Goal: Task Accomplishment & Management: Manage account settings

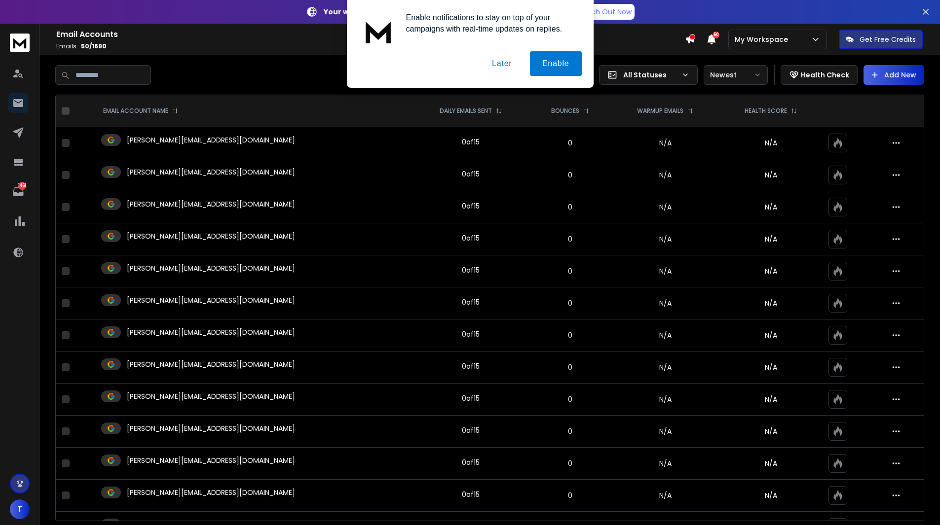
click at [506, 58] on button "Later" at bounding box center [502, 63] width 44 height 25
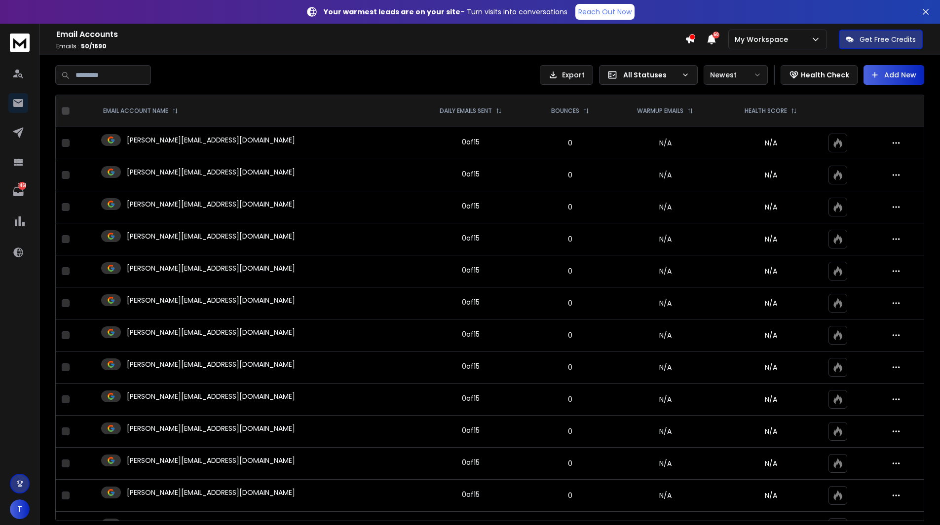
click at [878, 75] on icon at bounding box center [874, 75] width 7 height 7
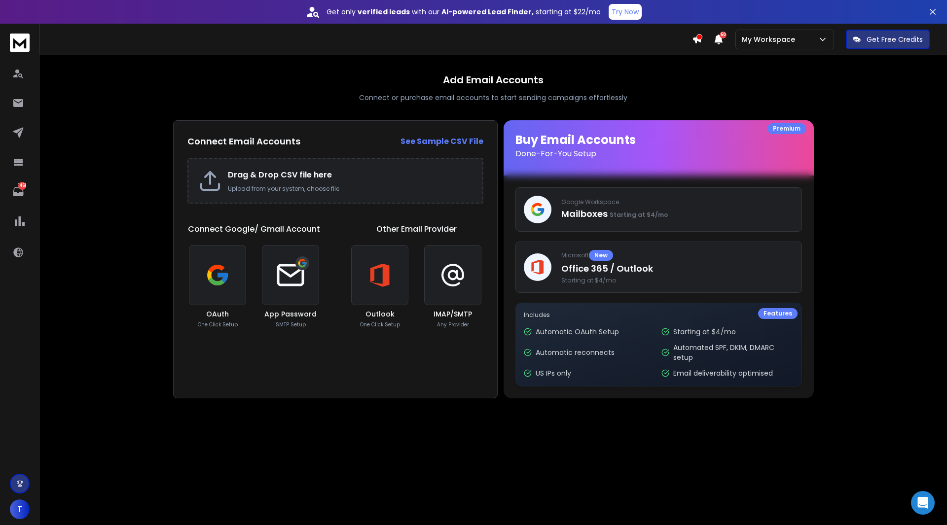
click at [211, 288] on icon at bounding box center [217, 276] width 25 height 30
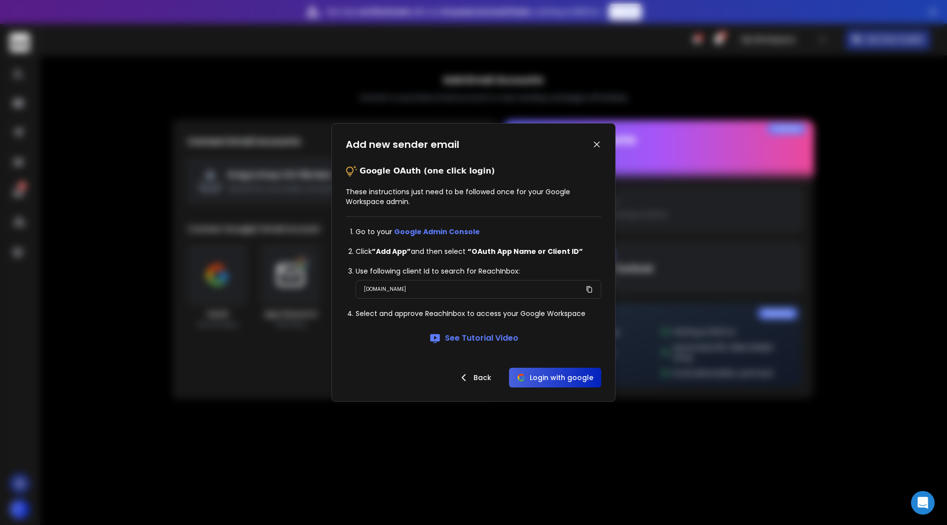
click at [522, 371] on button "Login with google" at bounding box center [555, 378] width 92 height 20
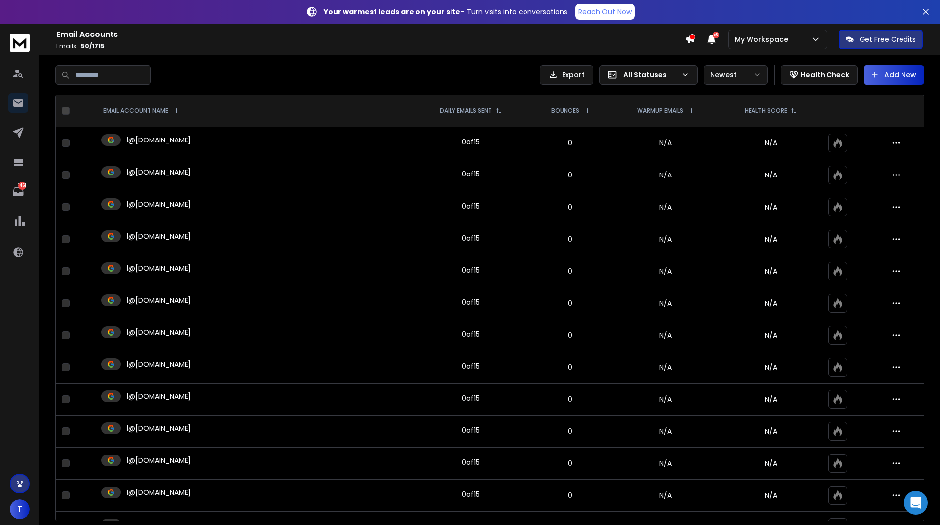
click at [882, 75] on button "Add New" at bounding box center [893, 75] width 61 height 20
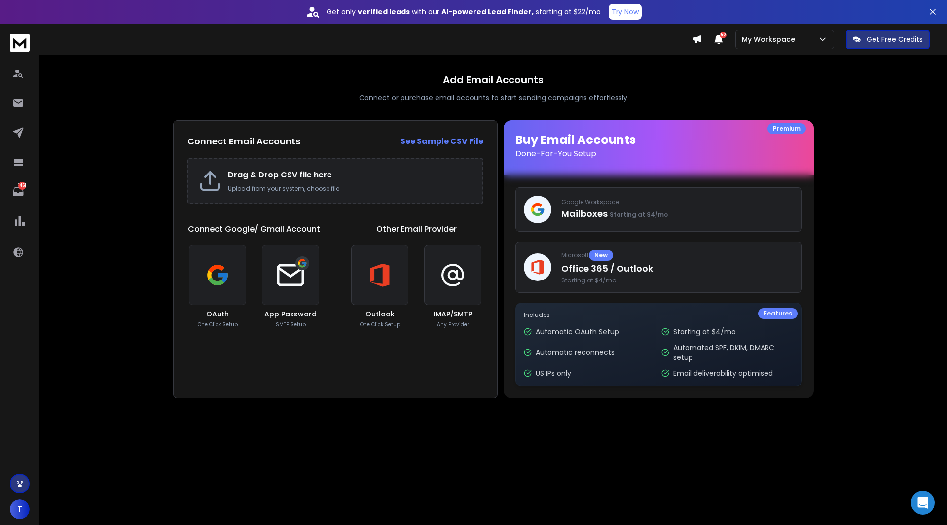
click at [203, 274] on div at bounding box center [217, 275] width 57 height 60
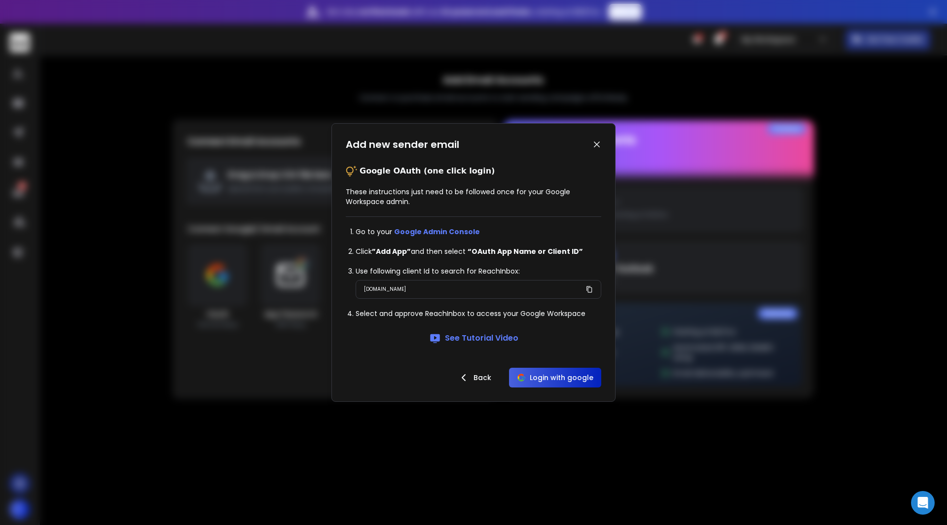
click at [560, 370] on button "Login with google" at bounding box center [555, 378] width 92 height 20
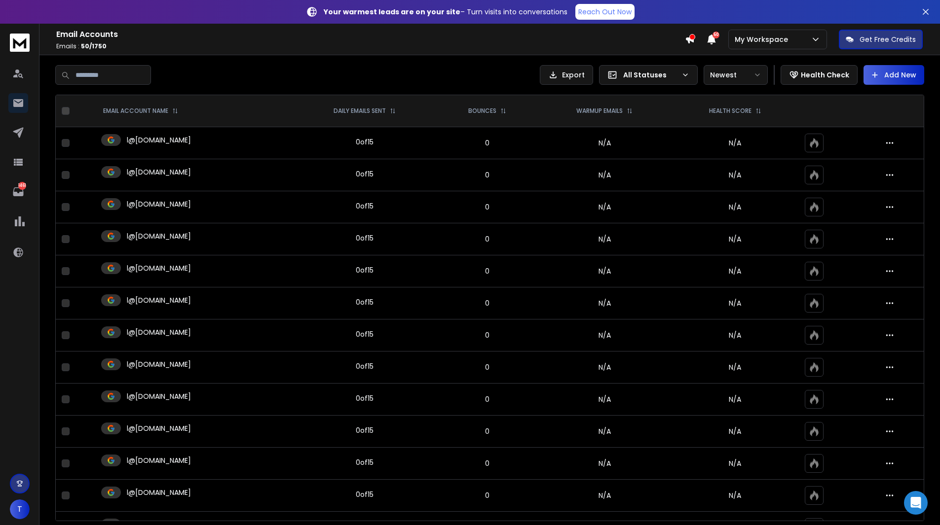
click at [905, 76] on button "Add New" at bounding box center [893, 75] width 61 height 20
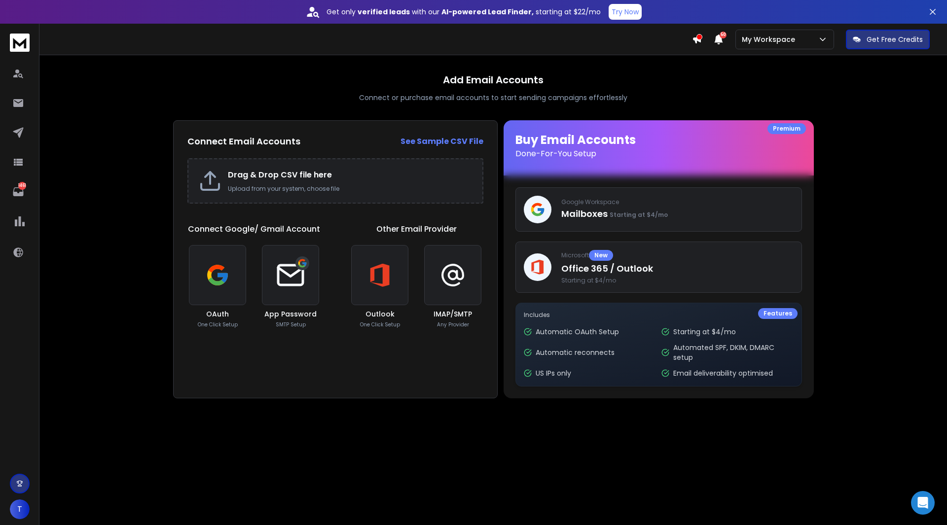
click at [224, 293] on div at bounding box center [217, 275] width 57 height 60
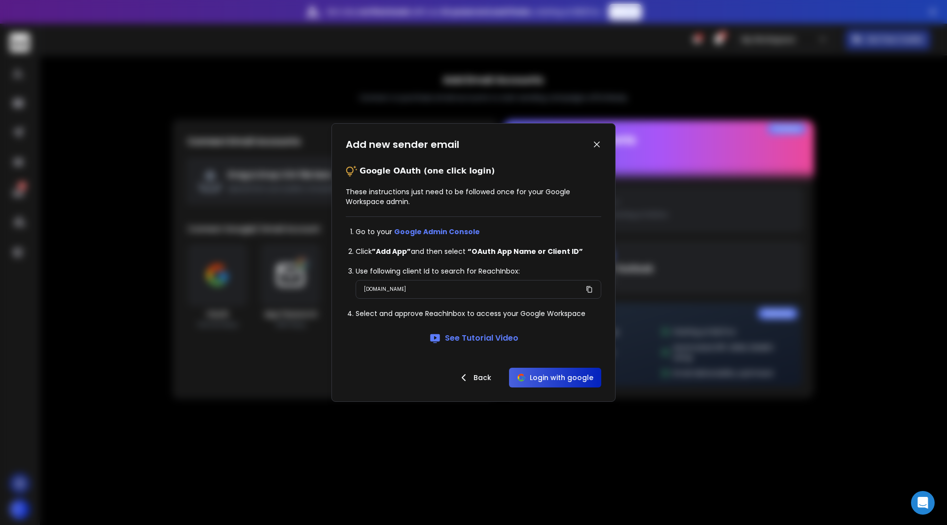
click at [548, 373] on button "Login with google" at bounding box center [555, 378] width 92 height 20
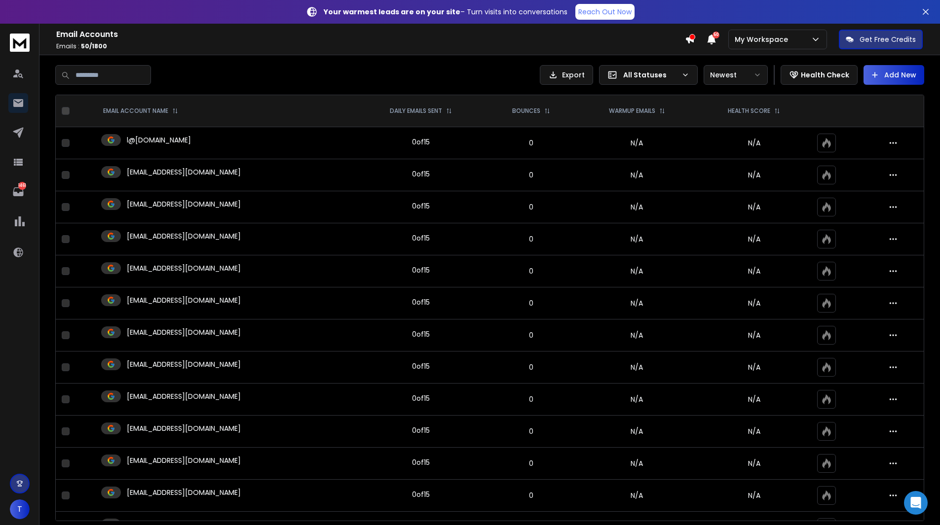
click at [895, 76] on button "Add New" at bounding box center [893, 75] width 61 height 20
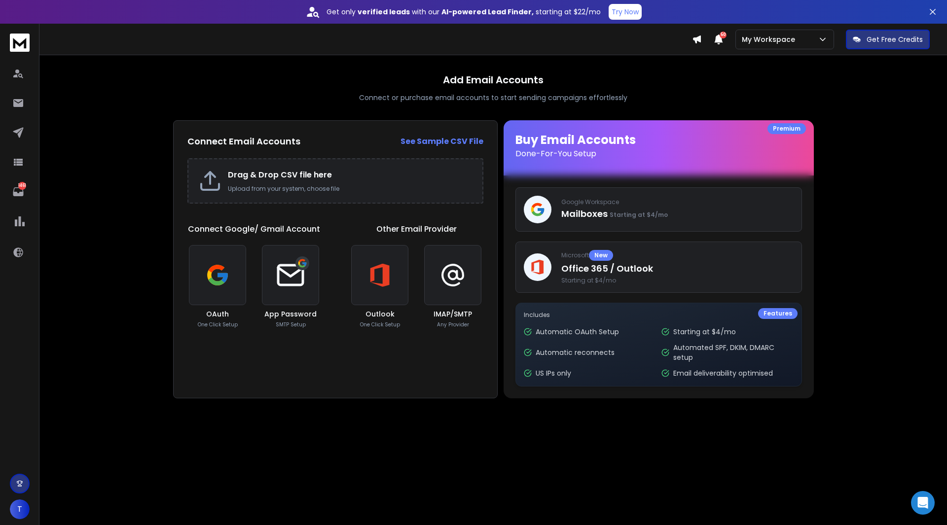
click at [208, 281] on icon at bounding box center [217, 276] width 25 height 30
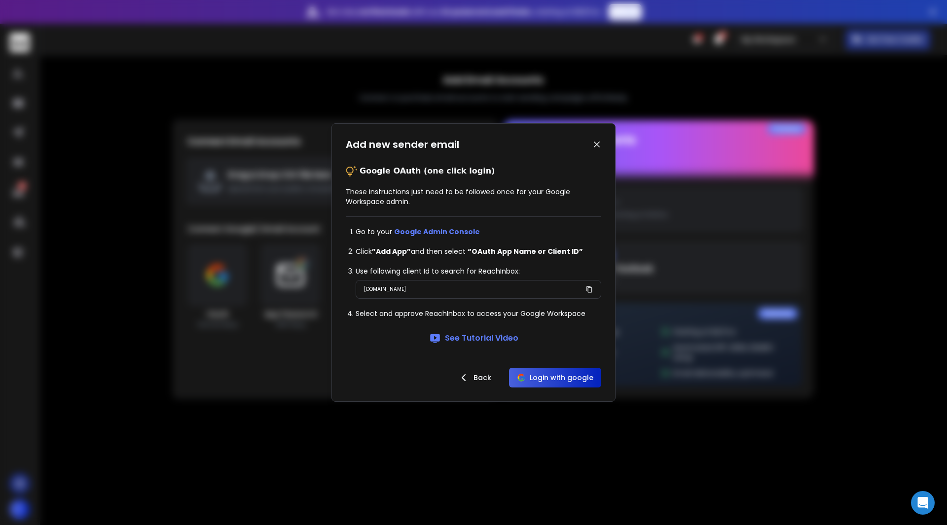
click at [545, 380] on button "Login with google" at bounding box center [555, 378] width 92 height 20
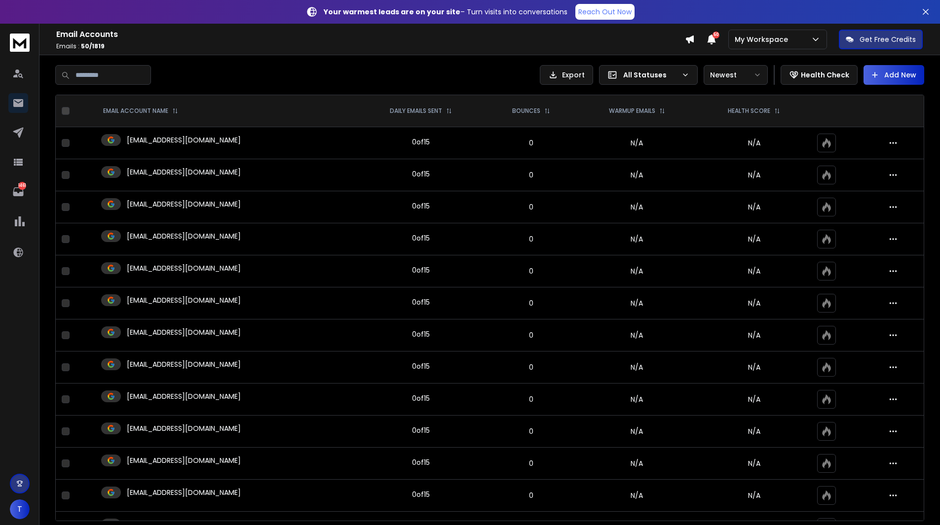
click at [893, 68] on button "Add New" at bounding box center [893, 75] width 61 height 20
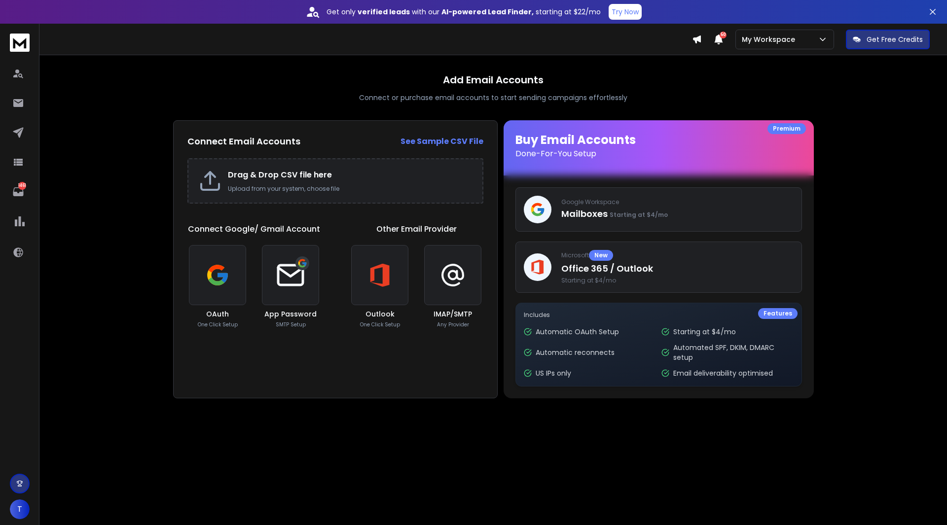
click at [218, 283] on icon at bounding box center [217, 281] width 16 height 8
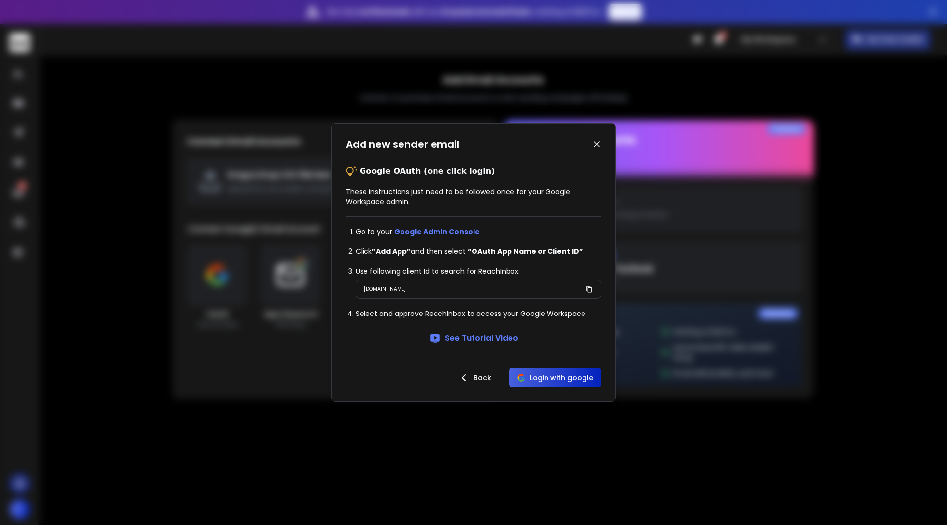
click at [547, 375] on button "Login with google" at bounding box center [555, 378] width 92 height 20
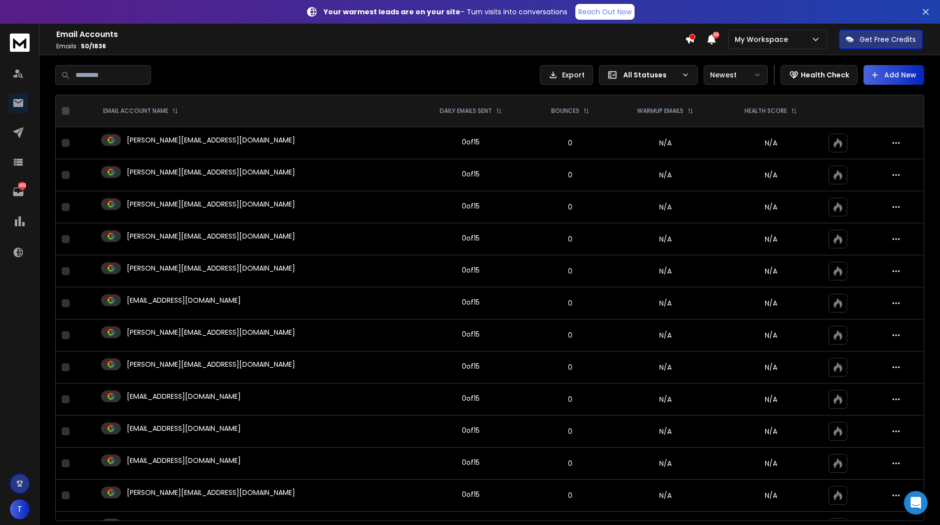
click at [902, 75] on button "Add New" at bounding box center [893, 75] width 61 height 20
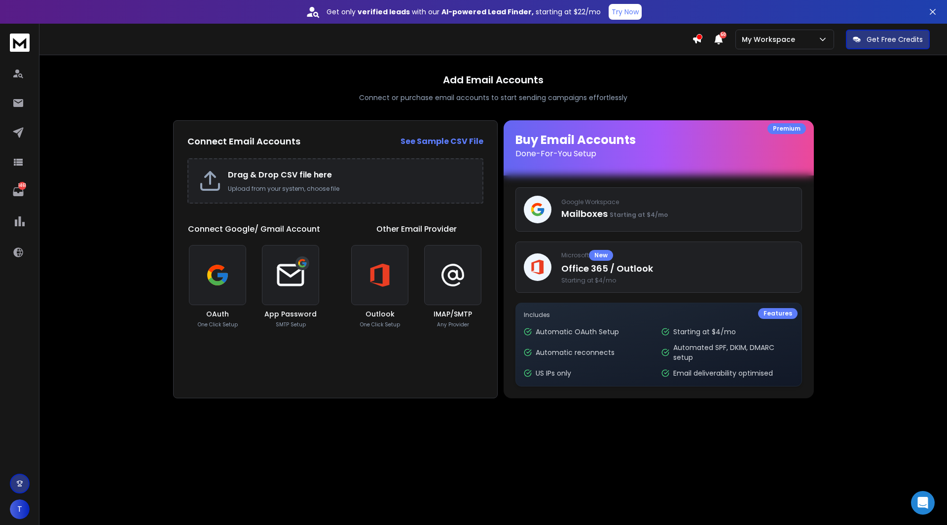
click at [216, 289] on icon at bounding box center [217, 276] width 25 height 30
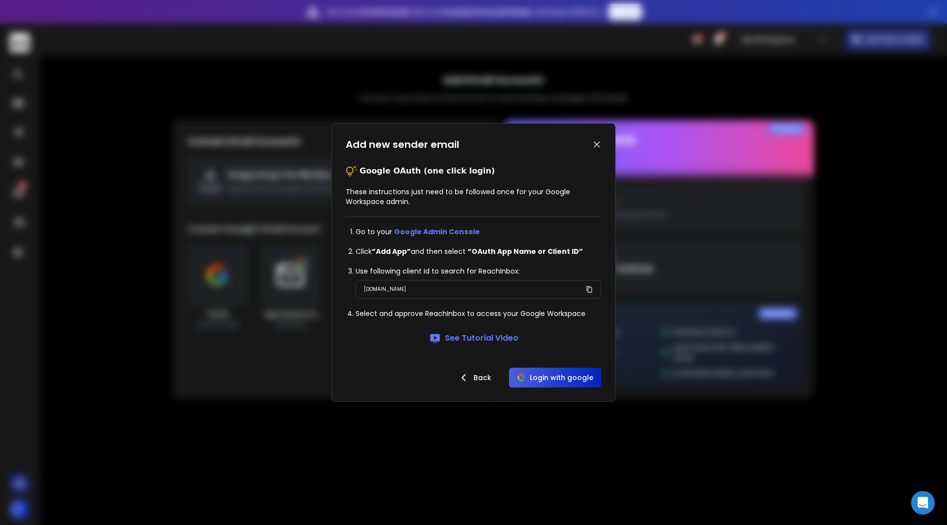
click at [564, 383] on button "Login with google" at bounding box center [555, 378] width 92 height 20
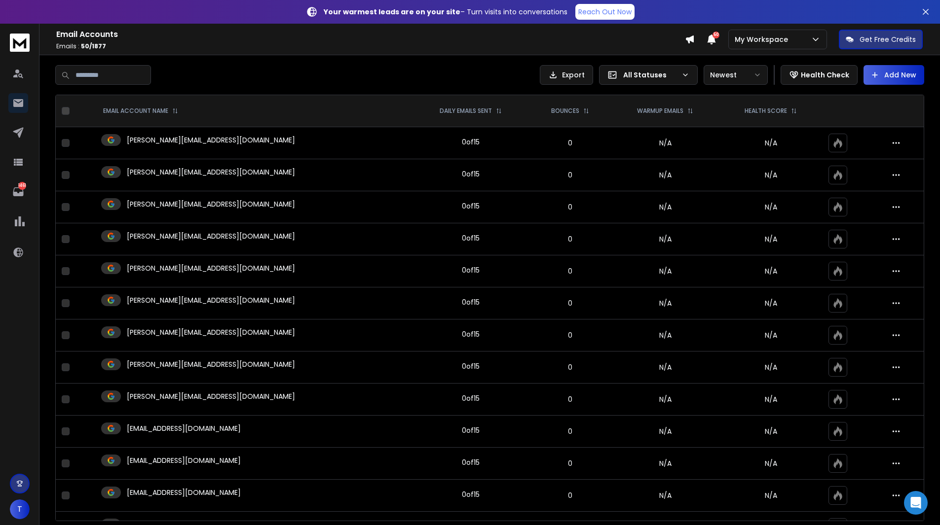
click at [891, 72] on button "Add New" at bounding box center [893, 75] width 61 height 20
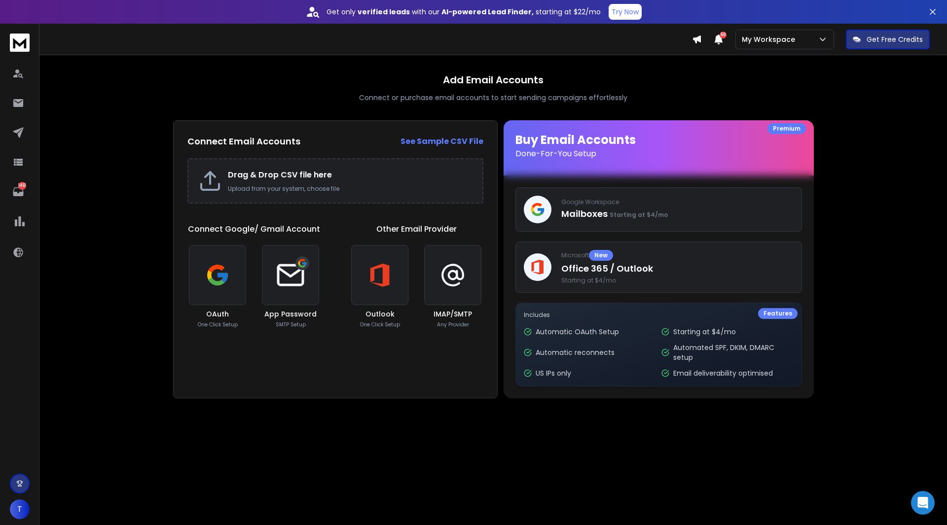
click at [224, 281] on icon at bounding box center [223, 278] width 10 height 10
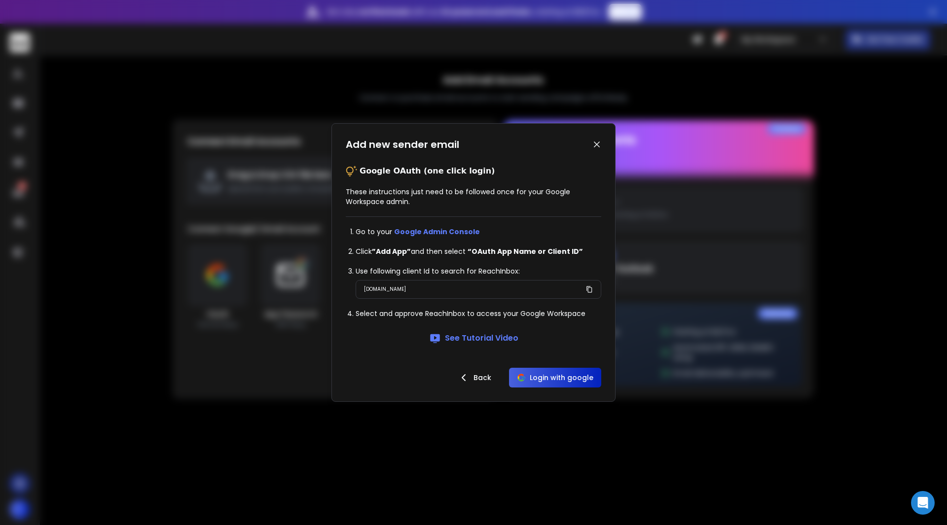
click at [559, 376] on button "Login with google" at bounding box center [555, 378] width 92 height 20
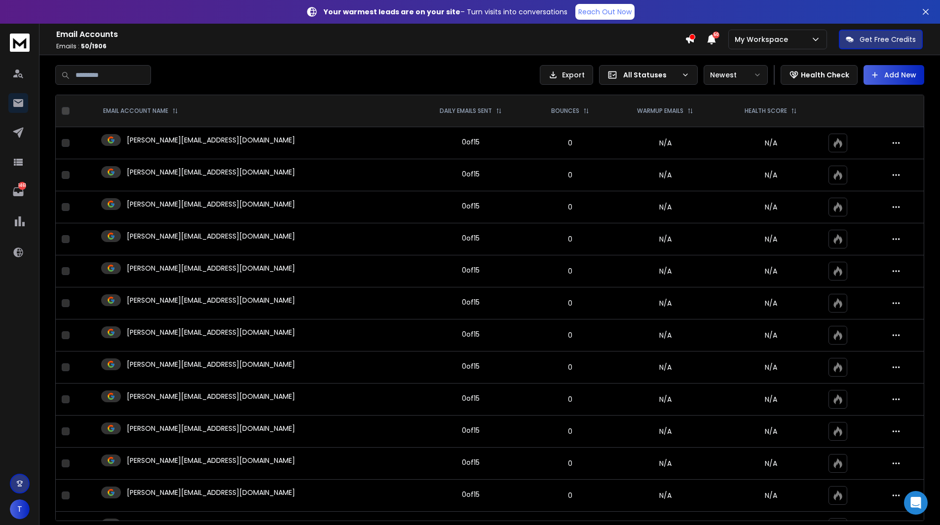
click at [915, 73] on button "Add New" at bounding box center [893, 75] width 61 height 20
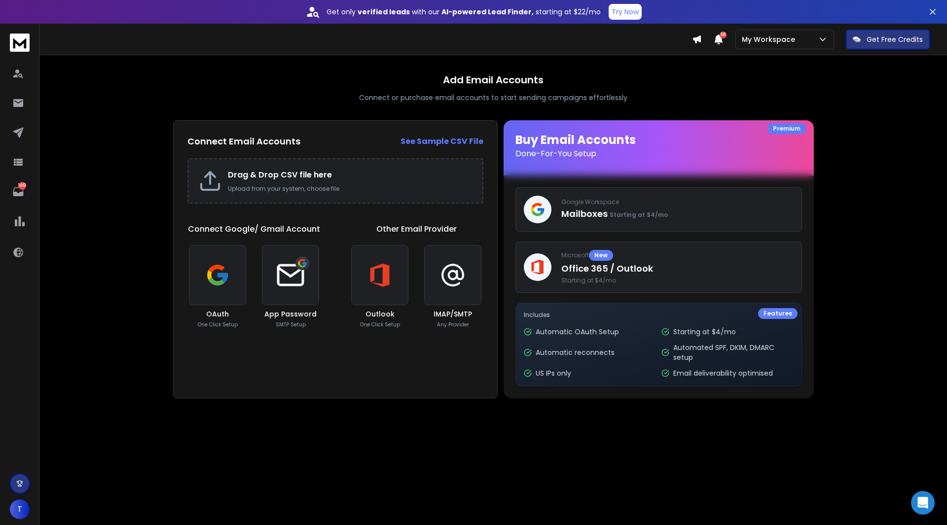
click at [215, 286] on icon at bounding box center [217, 276] width 25 height 30
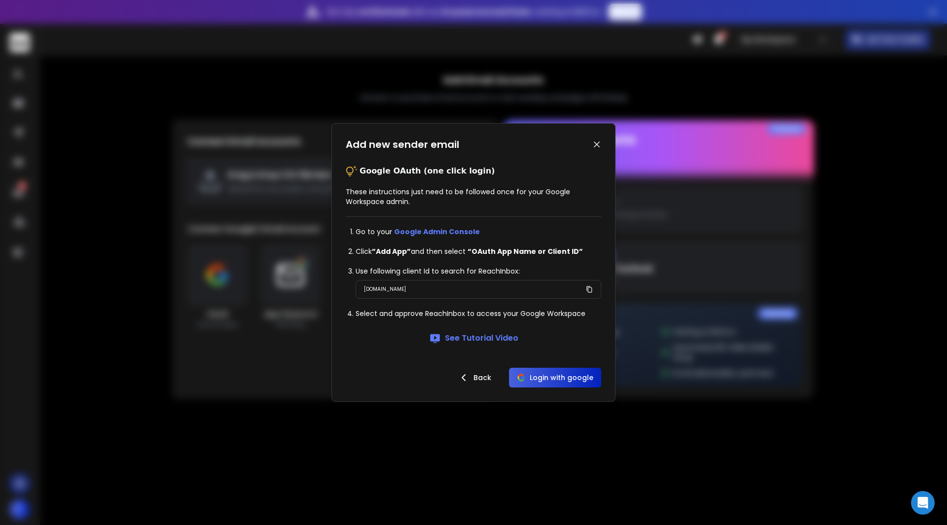
click at [562, 381] on button "Login with google" at bounding box center [555, 378] width 92 height 20
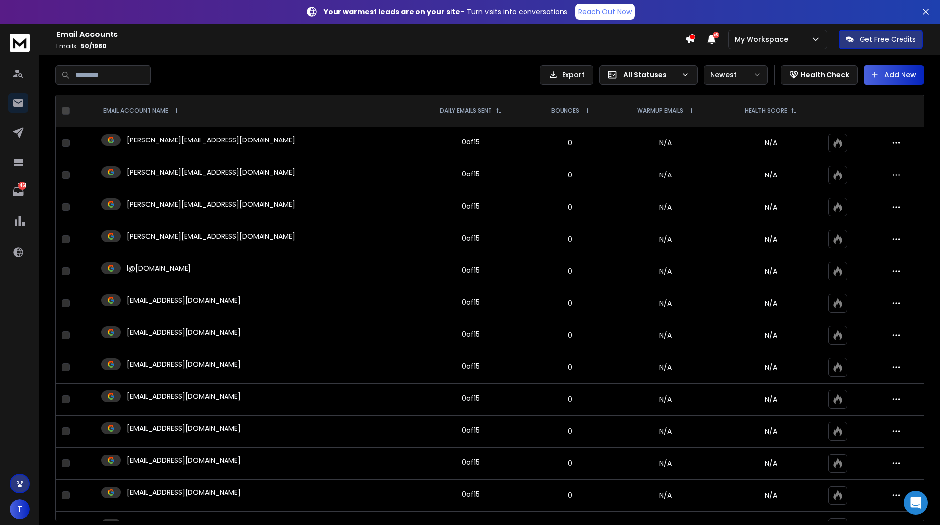
click at [896, 77] on button "Add New" at bounding box center [893, 75] width 61 height 20
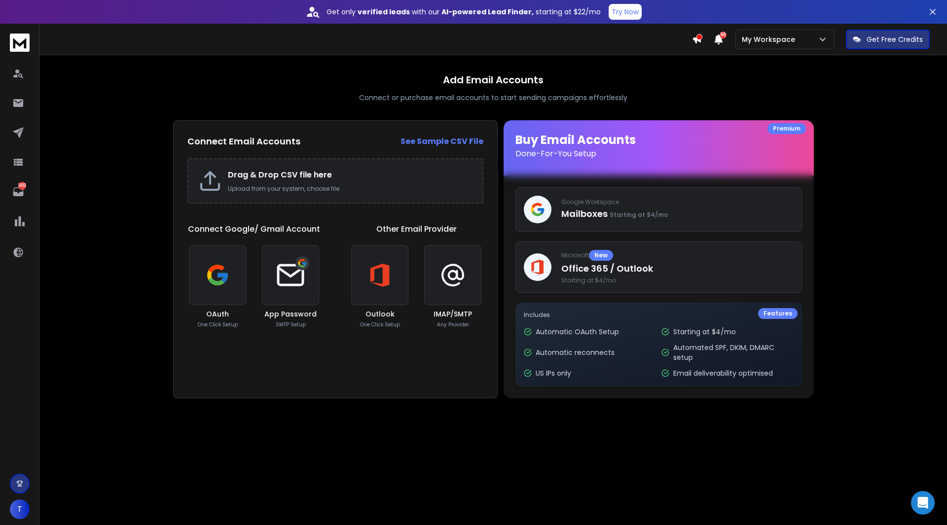
click at [227, 267] on icon at bounding box center [217, 276] width 25 height 30
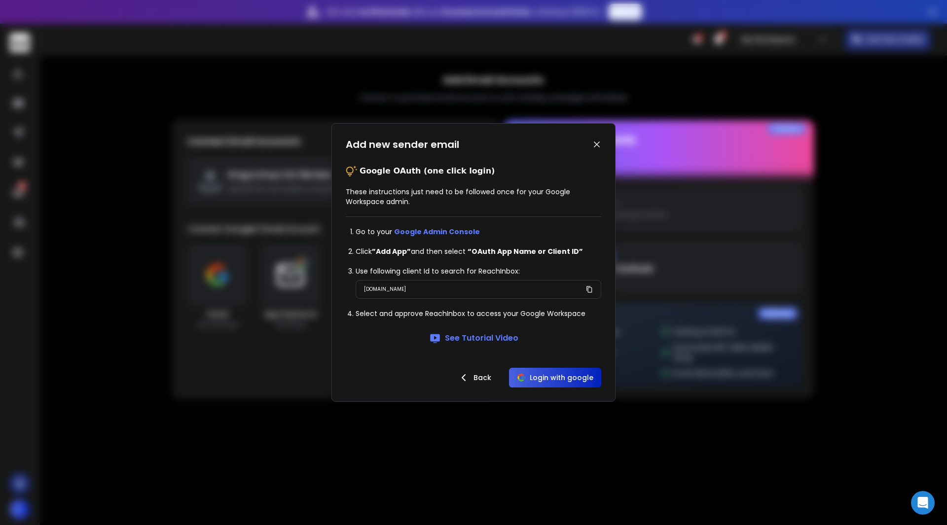
click at [545, 379] on button "Login with google" at bounding box center [555, 378] width 92 height 20
